Goal: Task Accomplishment & Management: Manage account settings

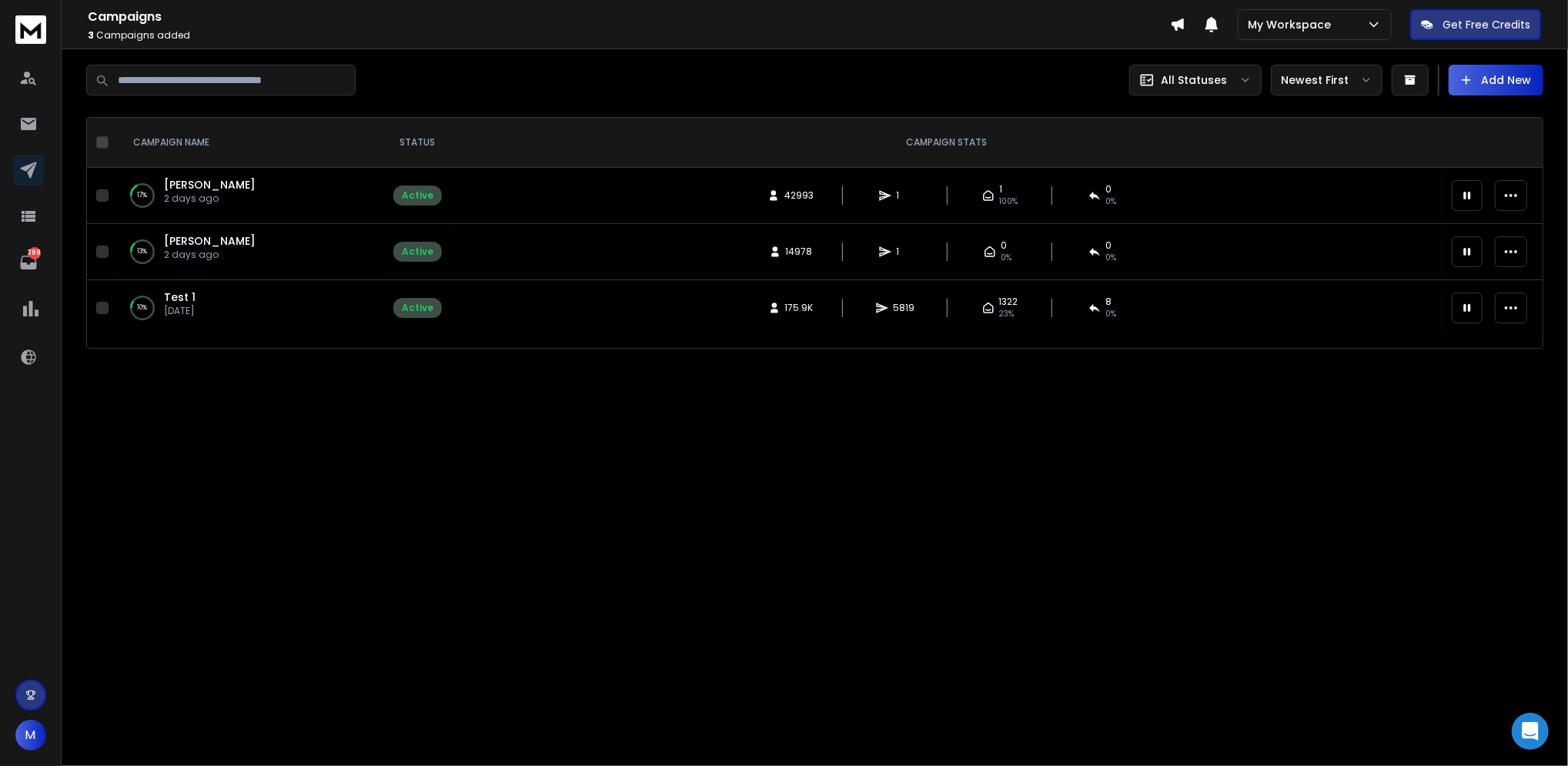
click at [192, 246] on h1 "[PERSON_NAME]" at bounding box center [209, 242] width 92 height 16
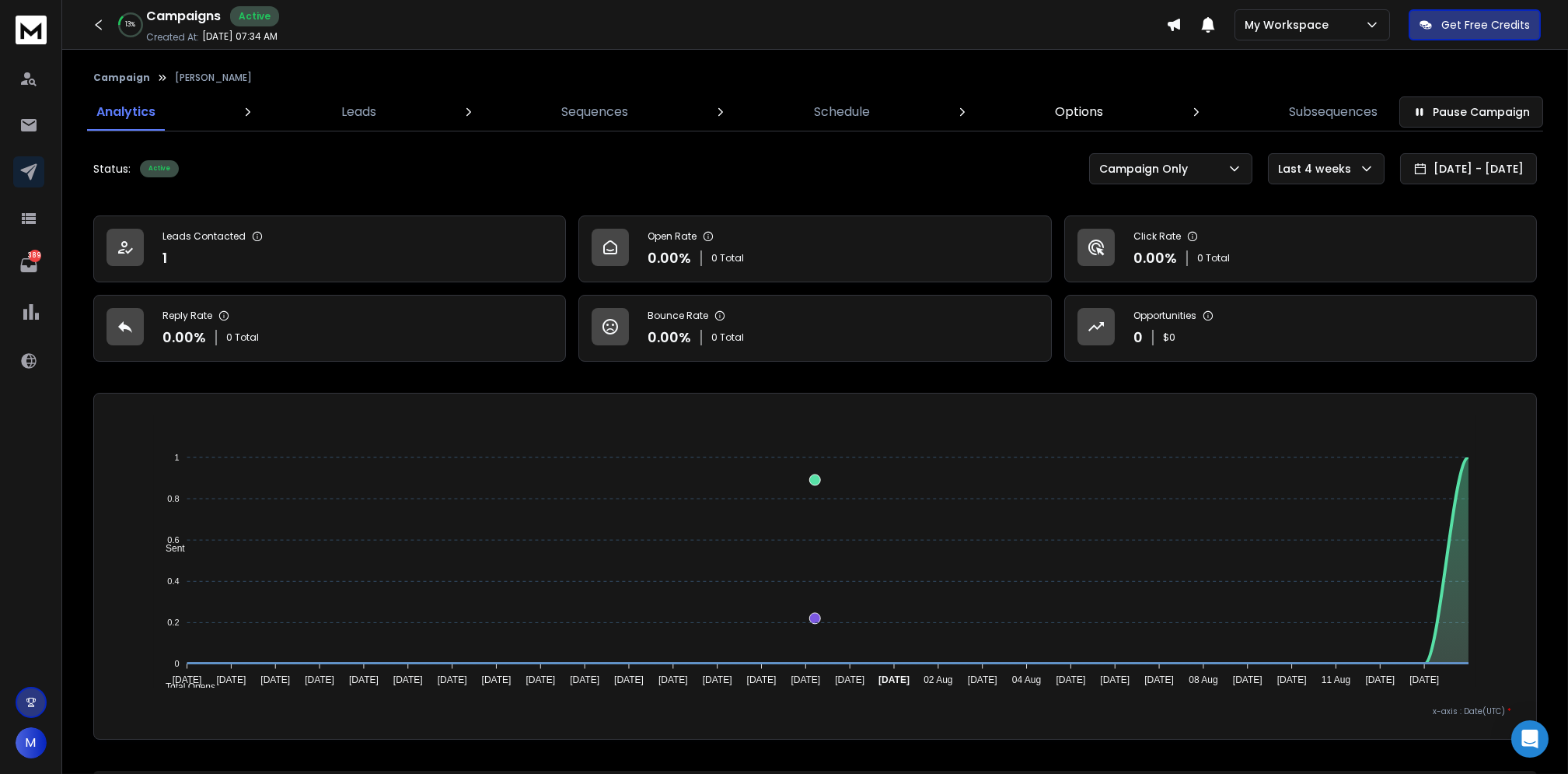
click at [1142, 101] on div "Analytics Leads Sequences Schedule Options Subsequences" at bounding box center [737, 112] width 1300 height 37
click at [1068, 119] on p "Options" at bounding box center [1079, 112] width 48 height 19
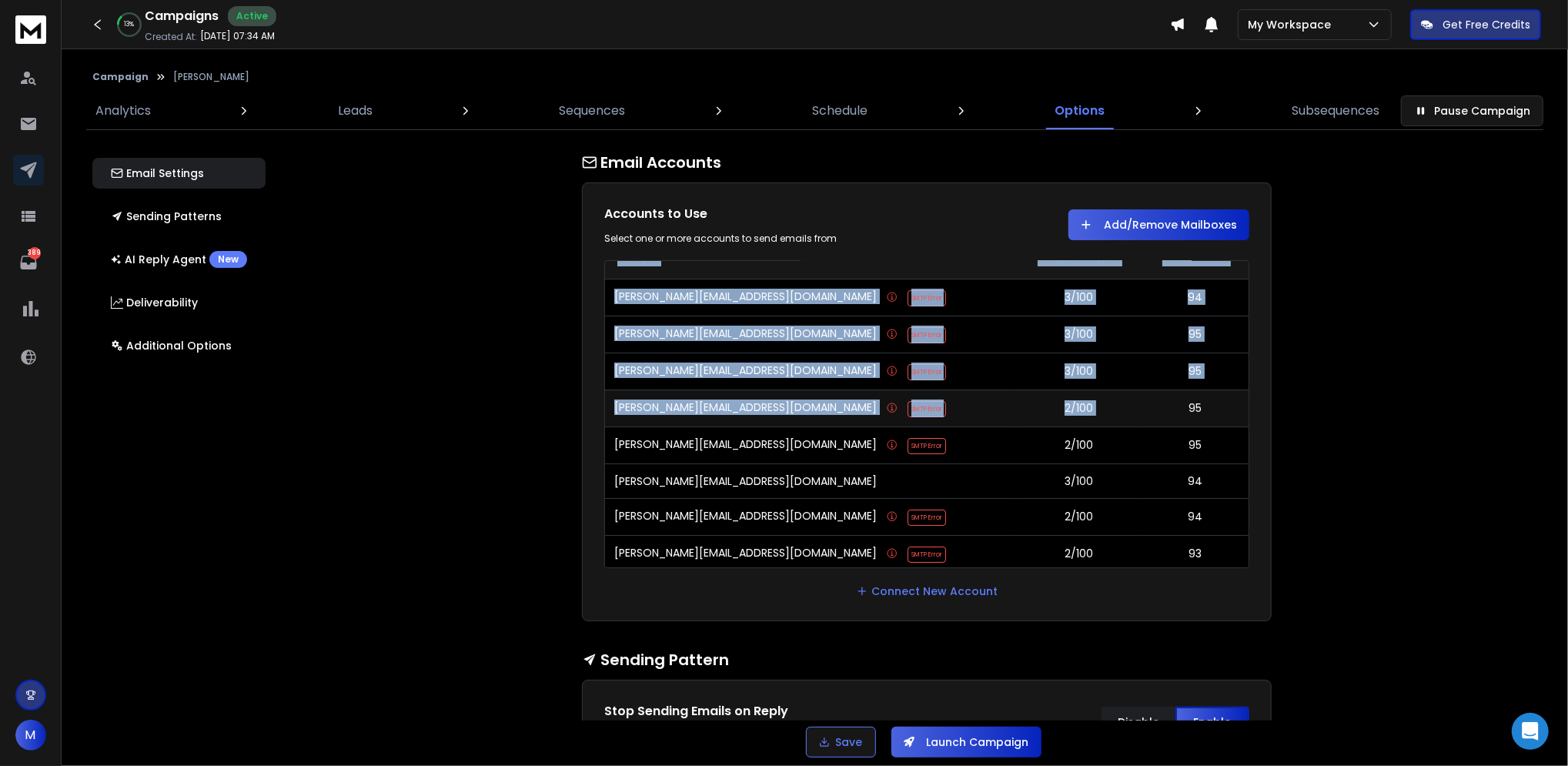
drag, startPoint x: 1487, startPoint y: 396, endPoint x: 1110, endPoint y: 402, distance: 377.0
click at [1110, 402] on div "Email Accounts Accounts to Use Select one or more accounts to send emails from …" at bounding box center [935, 436] width 1291 height 569
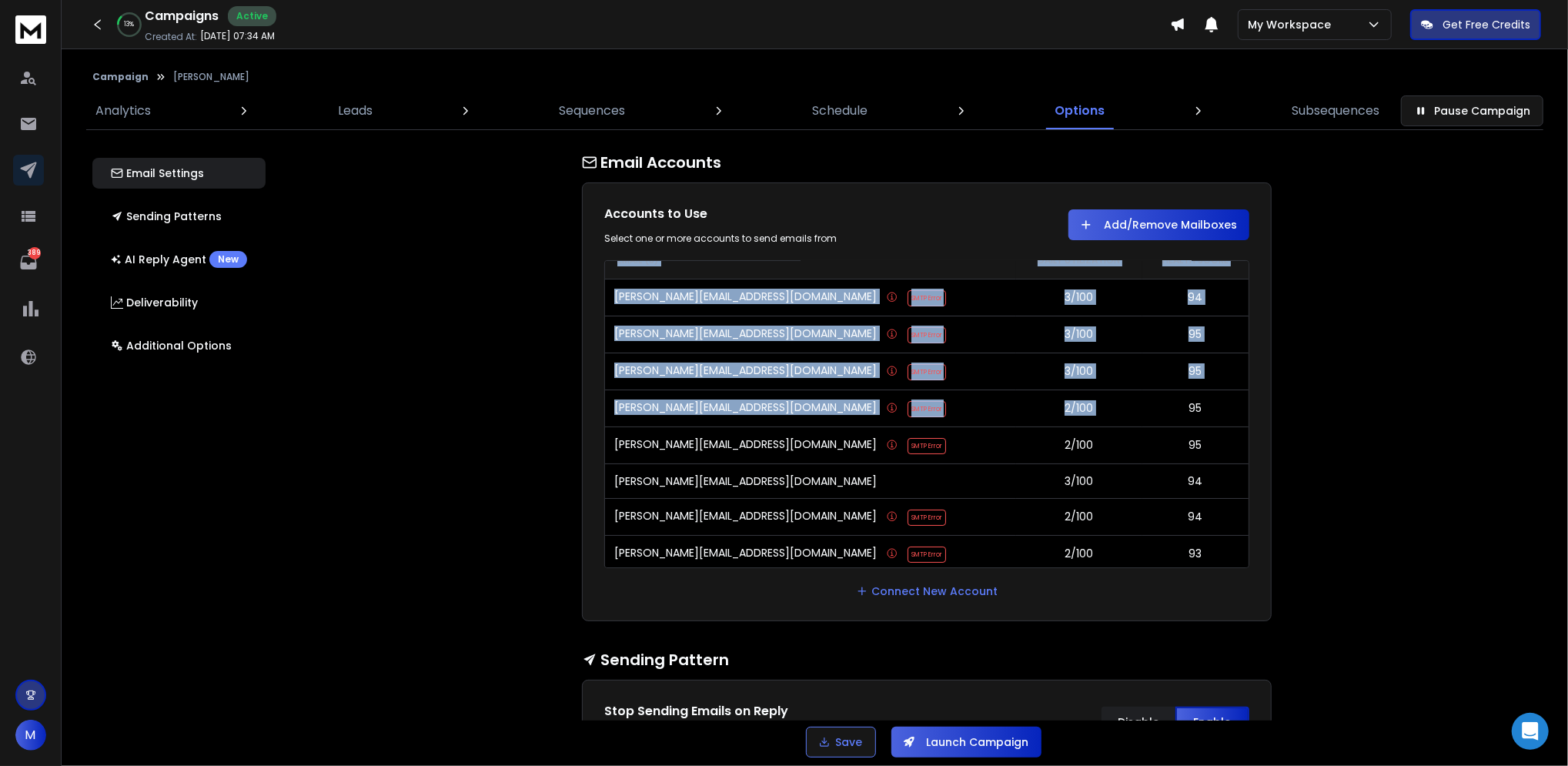
drag, startPoint x: 1110, startPoint y: 402, endPoint x: 1312, endPoint y: 491, distance: 220.7
click at [1312, 491] on div "Email Accounts Accounts to Use Select one or more accounts to send emails from …" at bounding box center [935, 436] width 1291 height 569
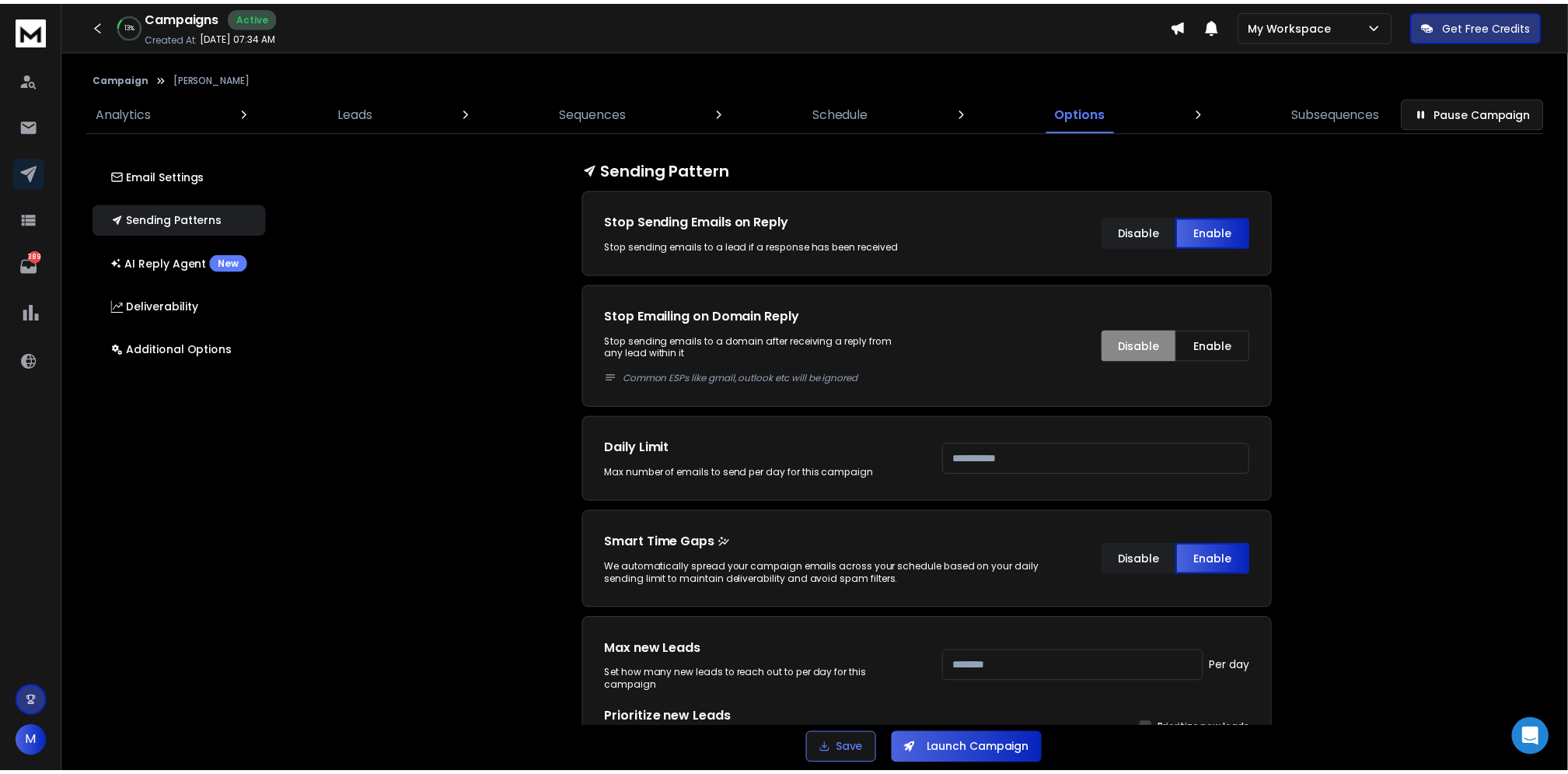
scroll to position [539, 0]
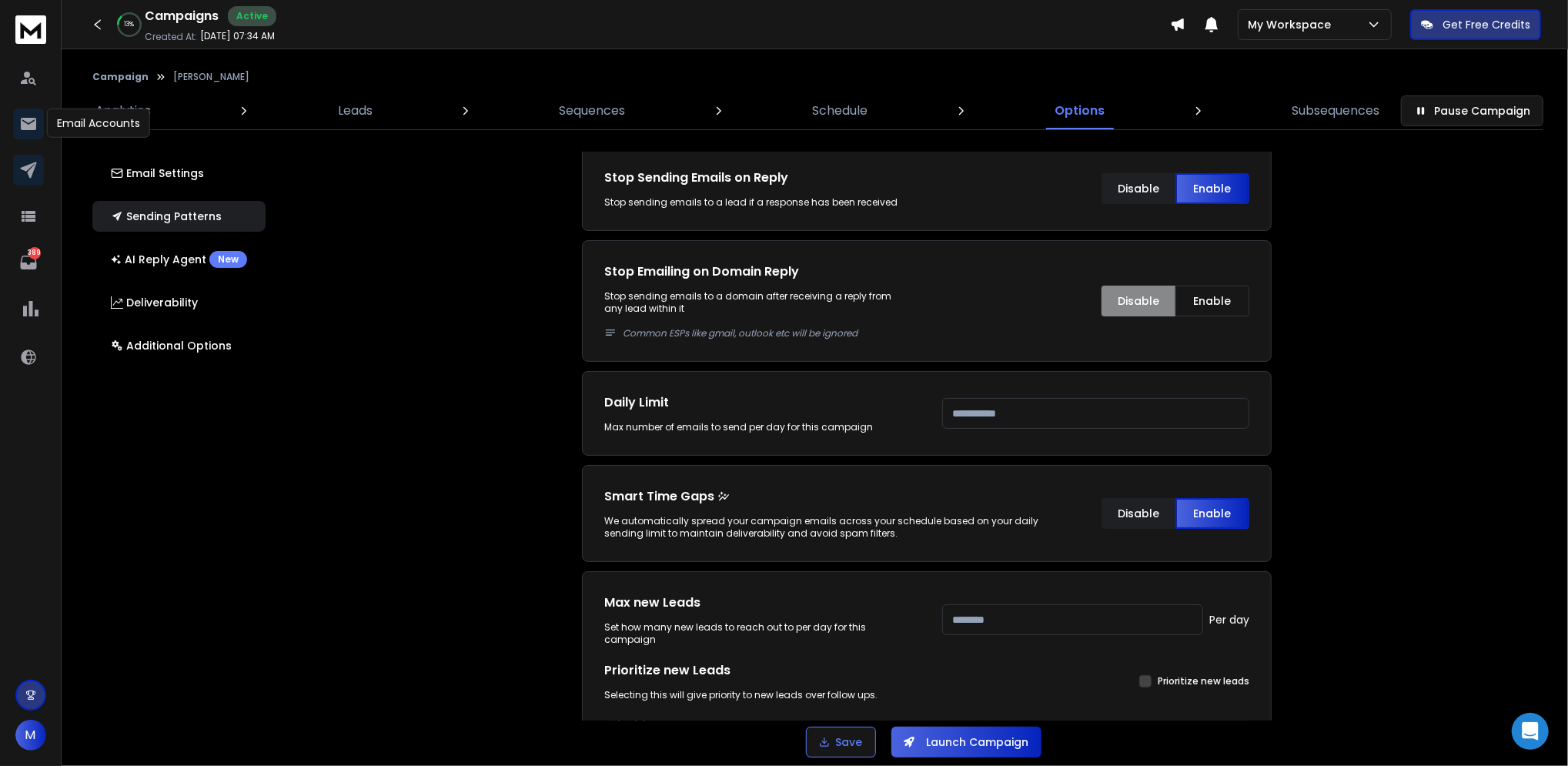
click at [35, 129] on icon at bounding box center [29, 123] width 19 height 19
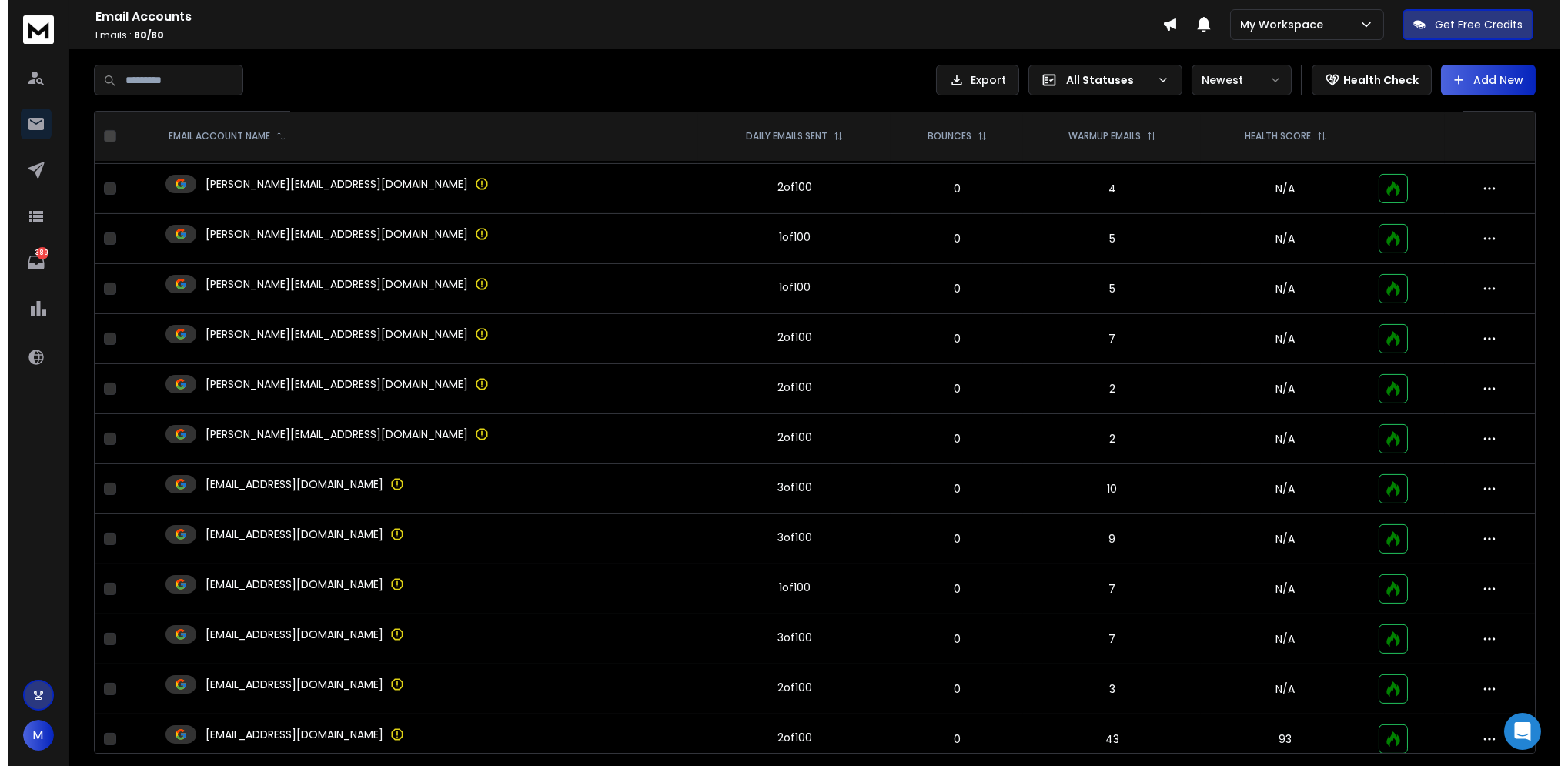
scroll to position [1791, 0]
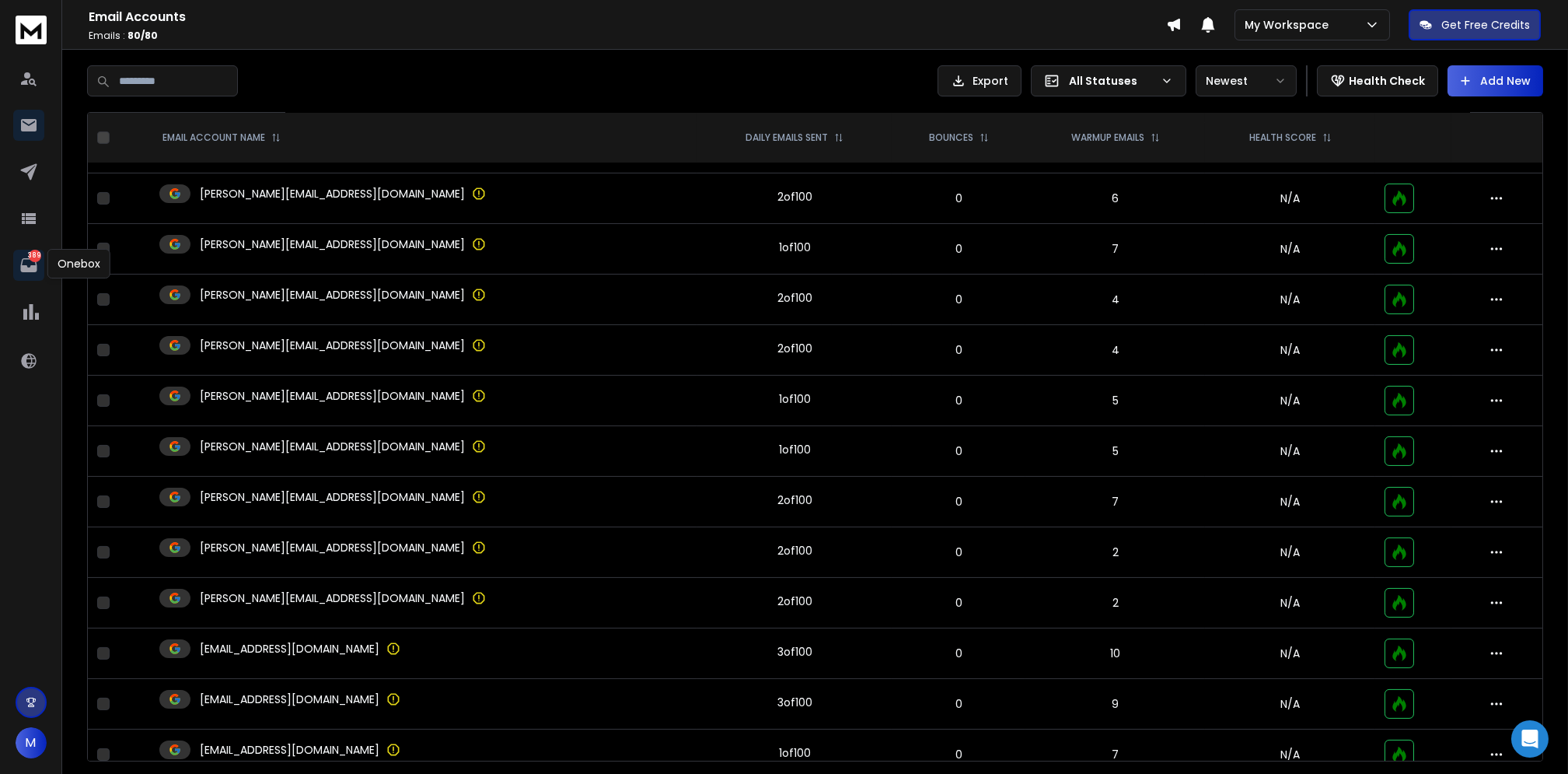
click at [20, 262] on icon at bounding box center [29, 265] width 19 height 19
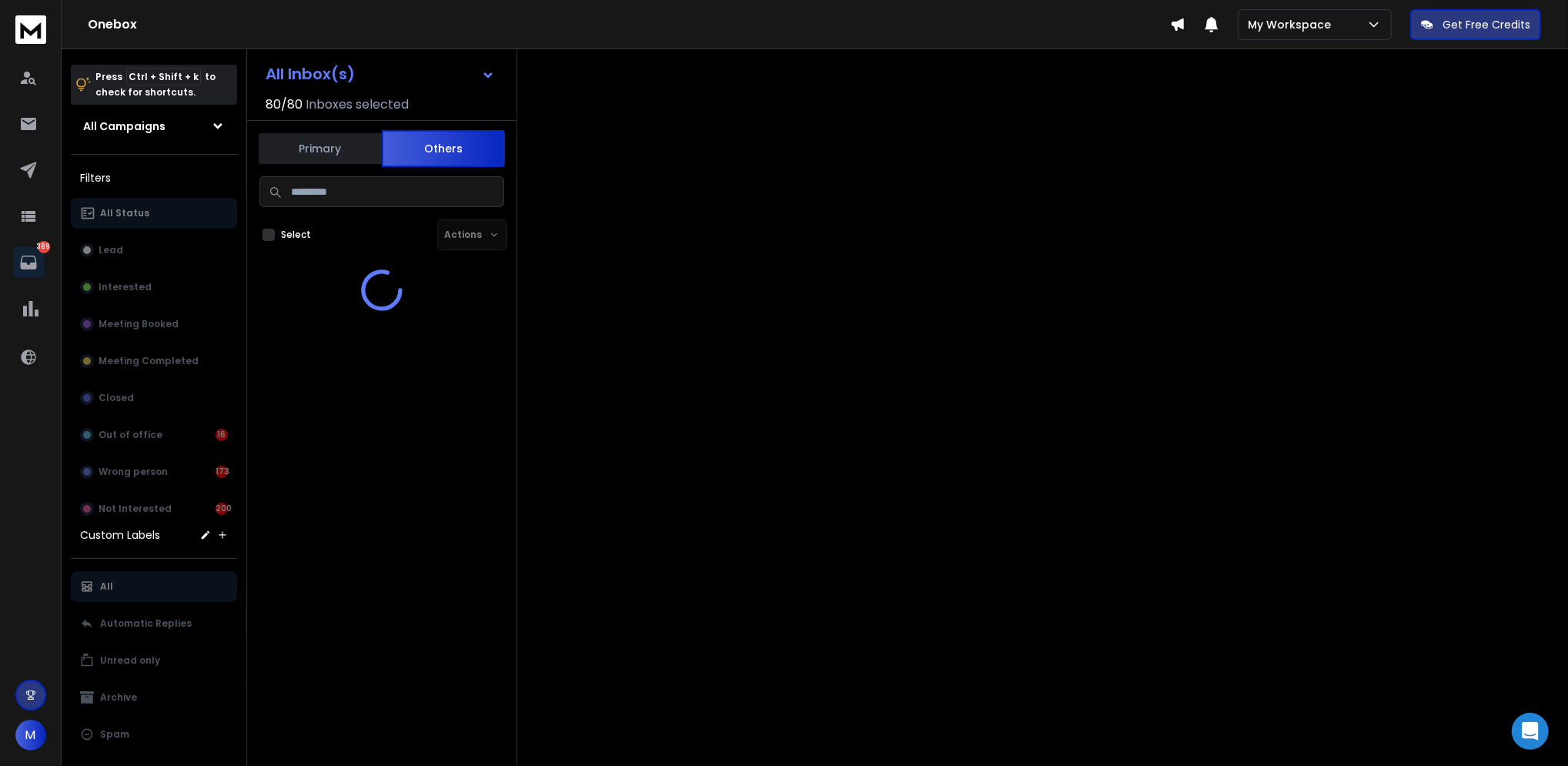
click at [478, 148] on button "Others" at bounding box center [443, 148] width 123 height 36
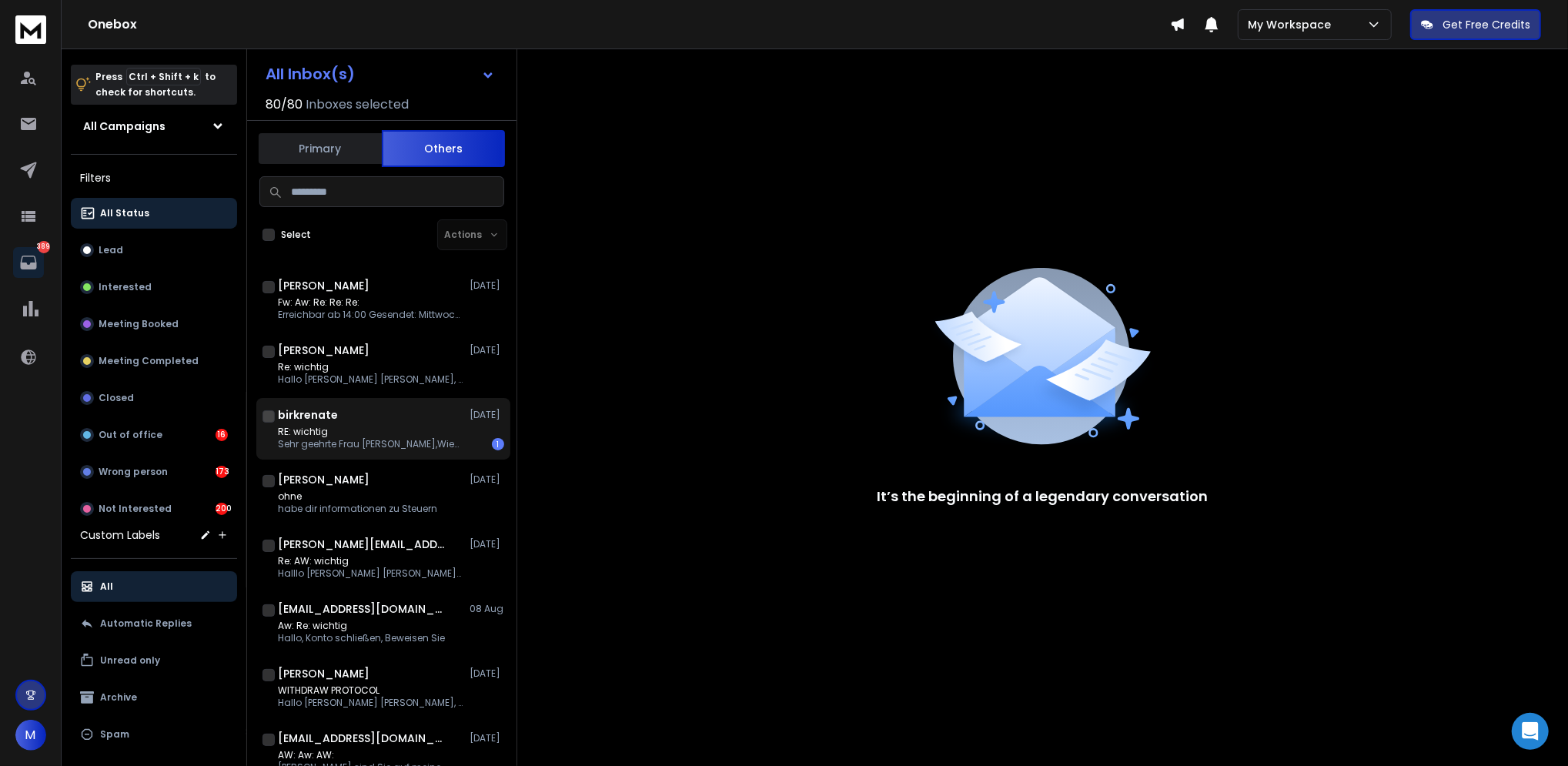
click at [395, 413] on div "birkrenate 12 Aug" at bounding box center [391, 415] width 227 height 16
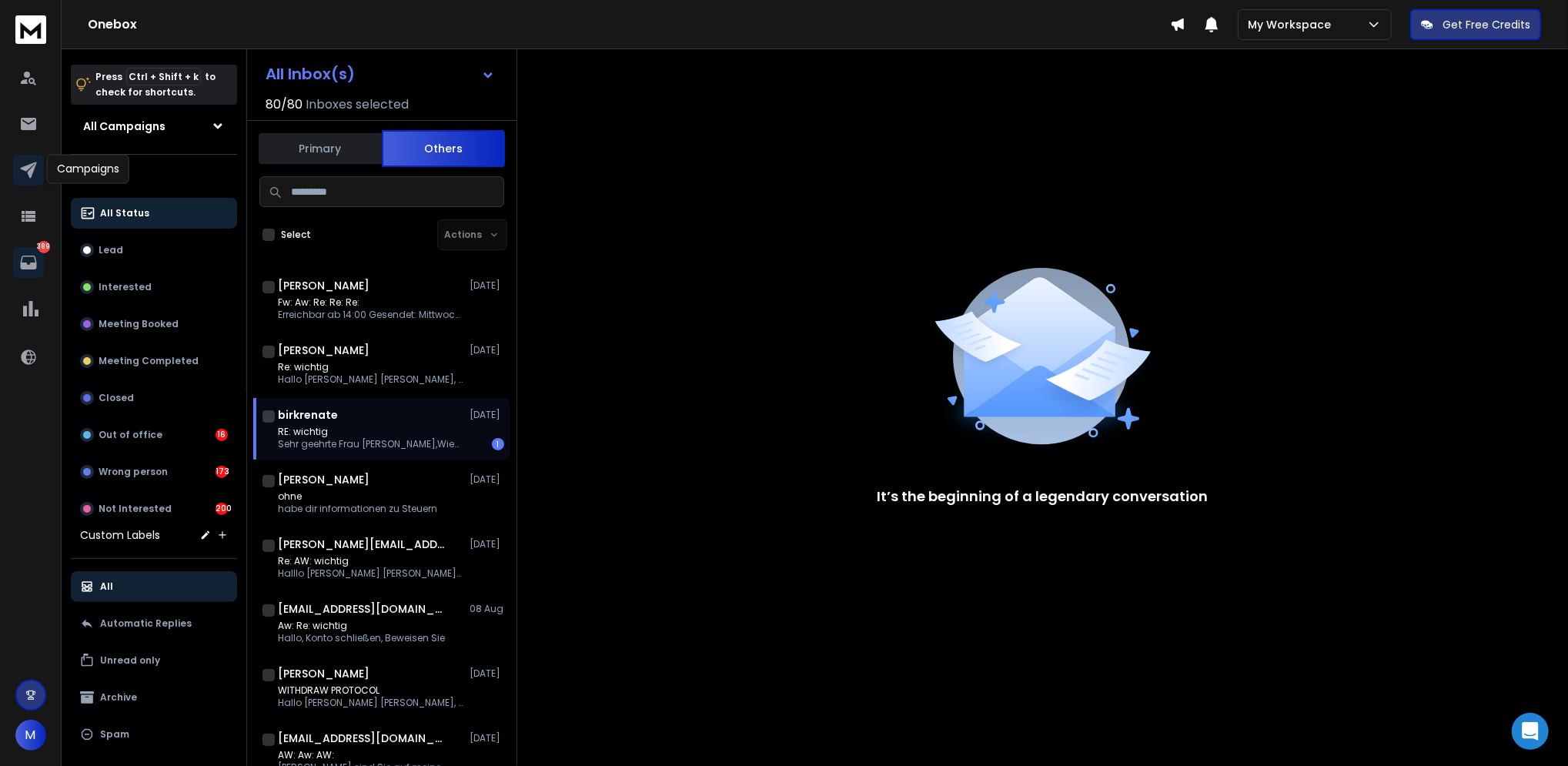
click at [27, 174] on icon at bounding box center [29, 170] width 19 height 19
